Goal: Check status

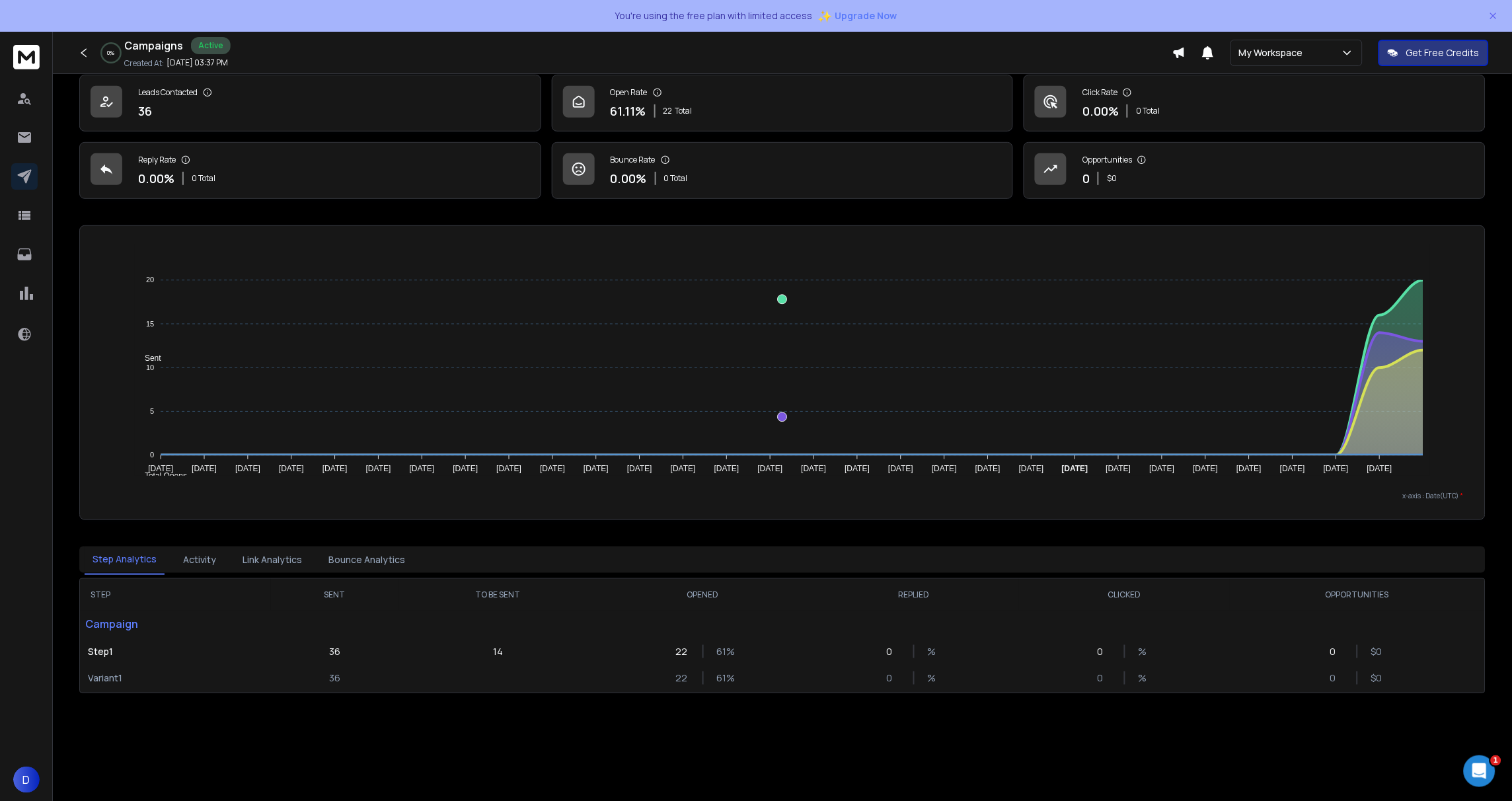
scroll to position [180, 0]
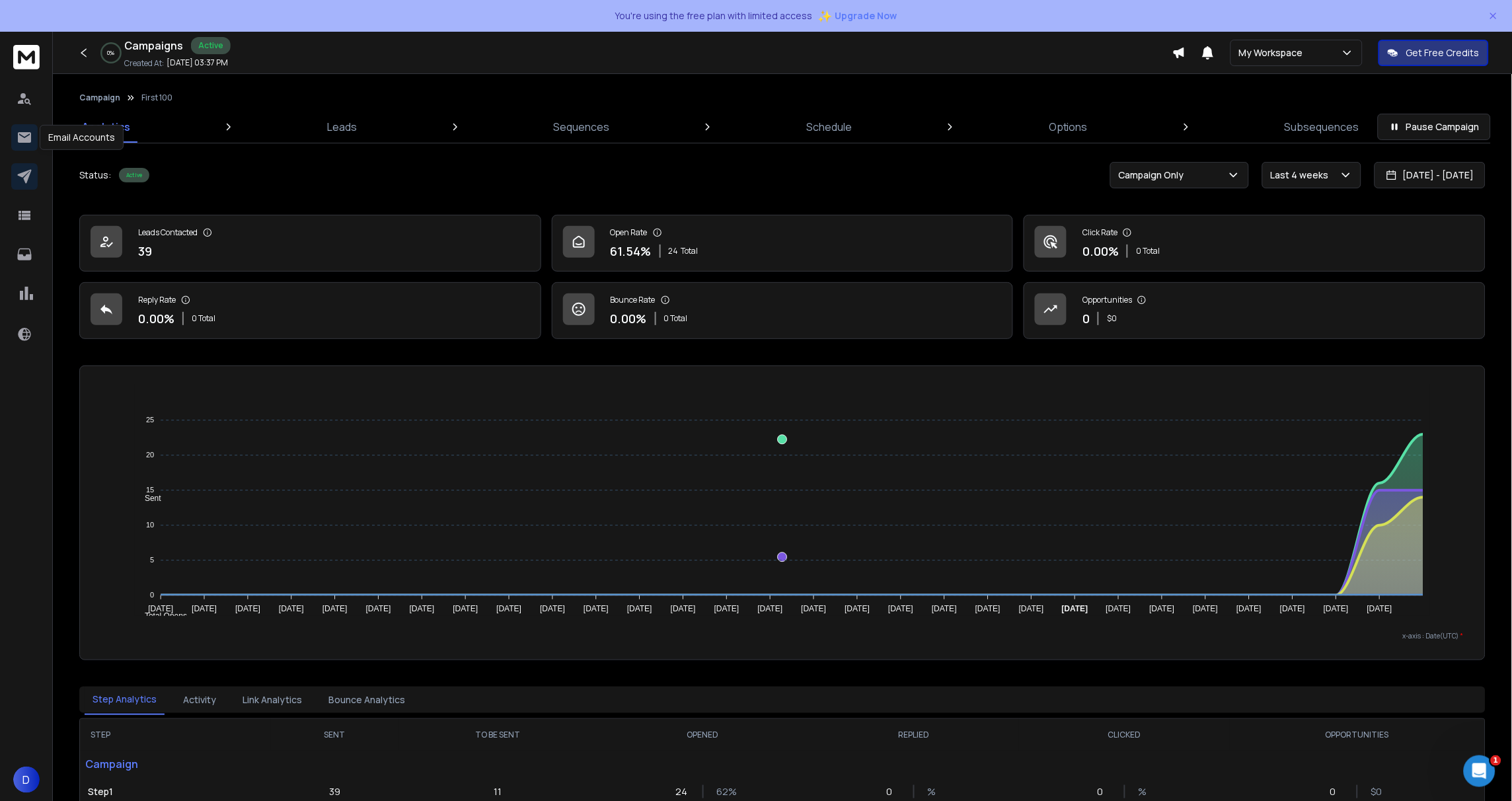
click at [26, 136] on icon at bounding box center [24, 137] width 16 height 16
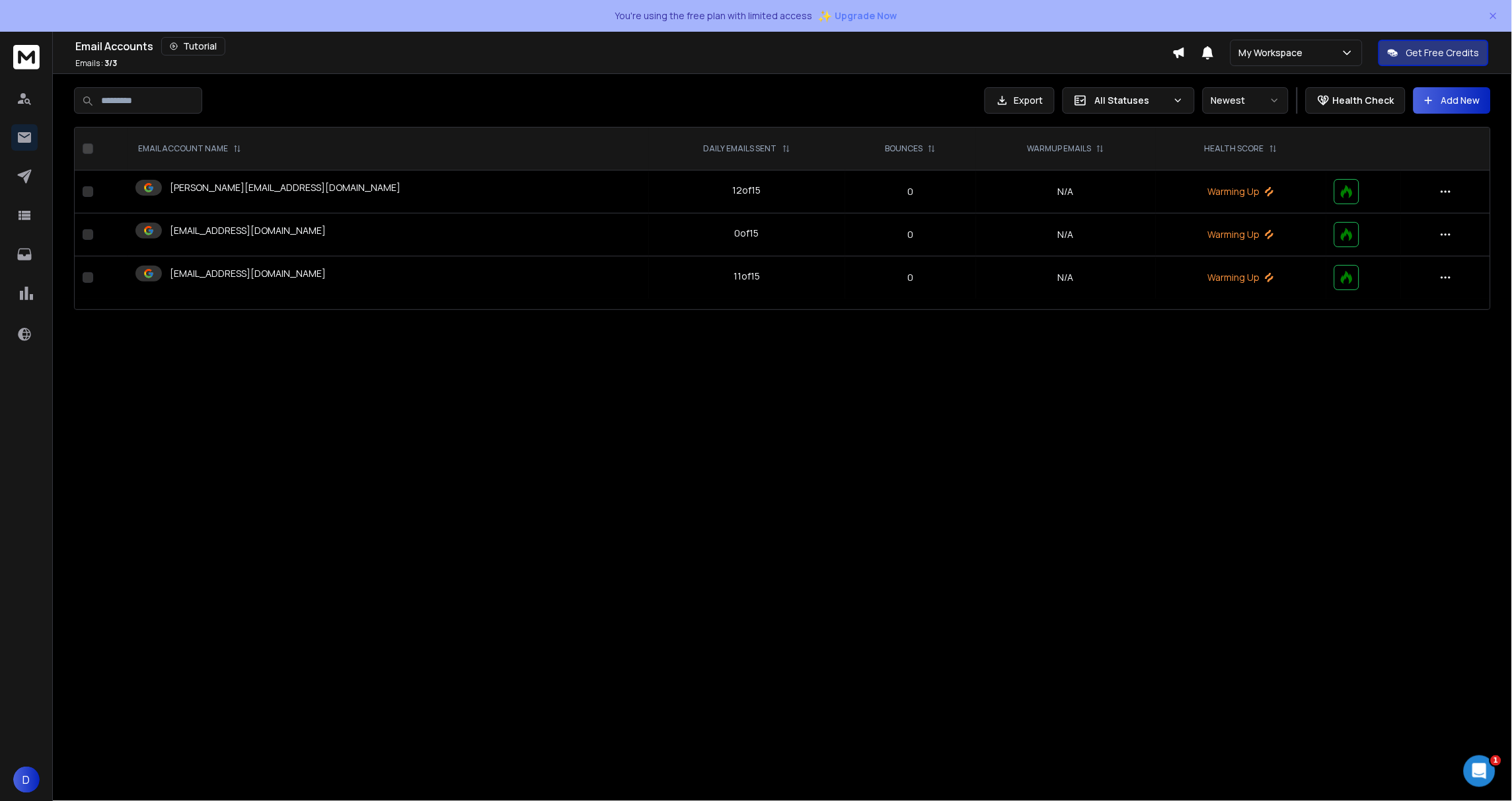
click at [30, 60] on icon at bounding box center [27, 57] width 27 height 24
